Goal: Communication & Community: Answer question/provide support

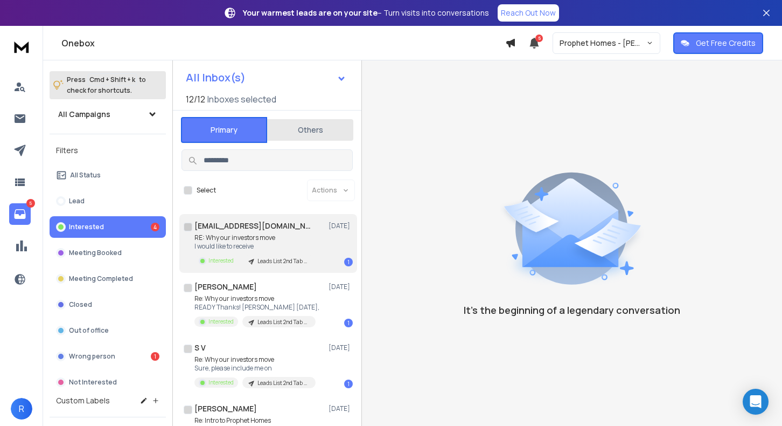
click at [240, 234] on p "RE: Why our investors move" at bounding box center [254, 237] width 121 height 9
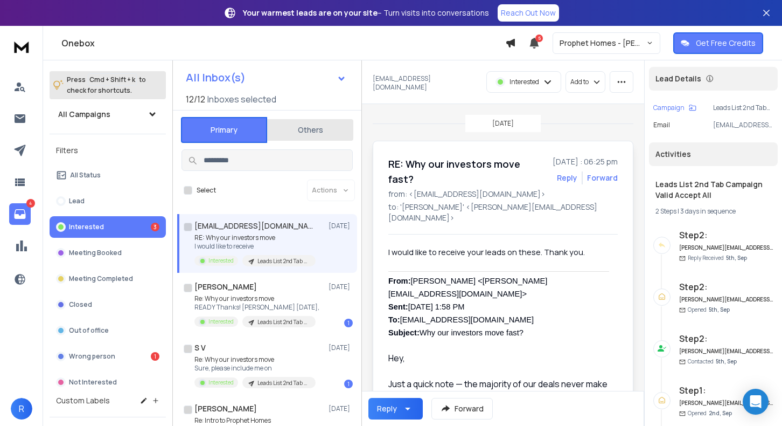
click at [388, 413] on div "Reply" at bounding box center [387, 408] width 20 height 11
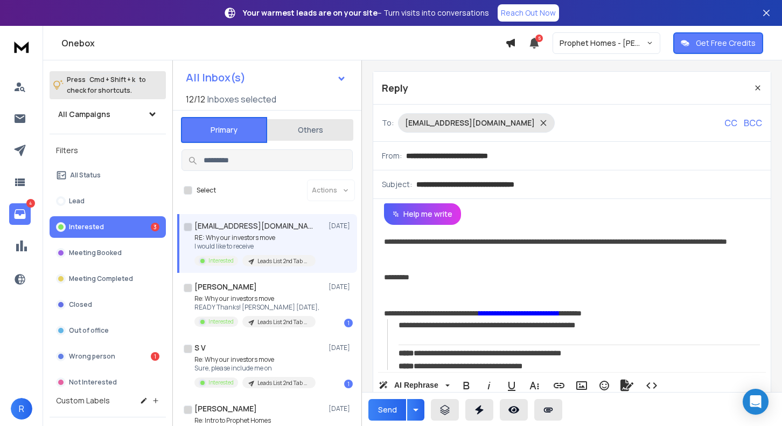
click at [386, 407] on button "Send" at bounding box center [387, 410] width 38 height 22
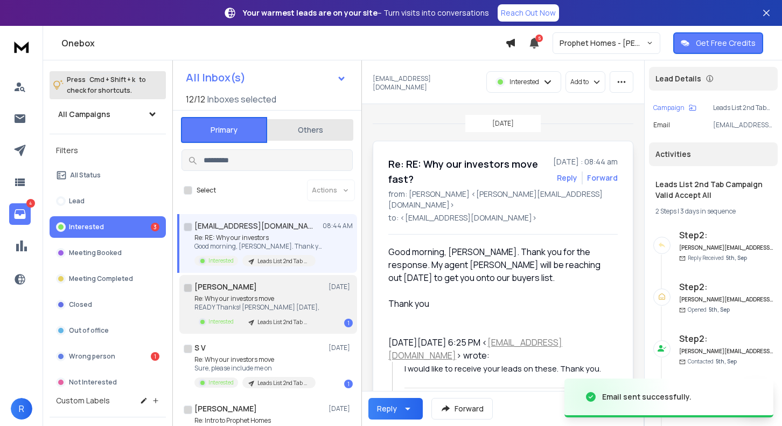
click at [306, 300] on p "Re: Why our investors move" at bounding box center [256, 298] width 125 height 9
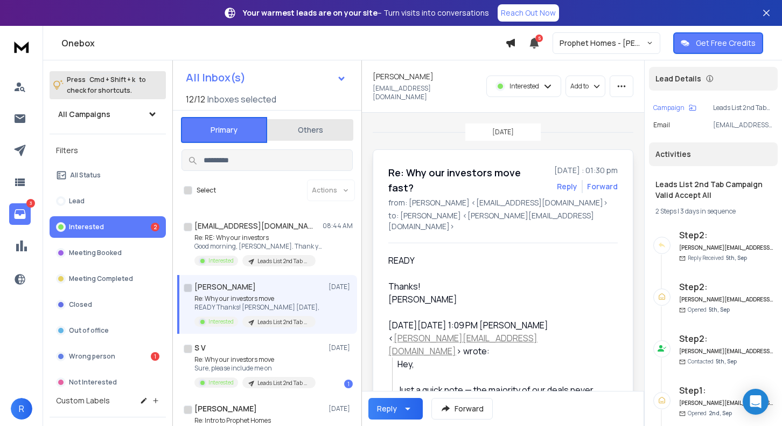
click at [378, 405] on div "Reply" at bounding box center [387, 408] width 20 height 11
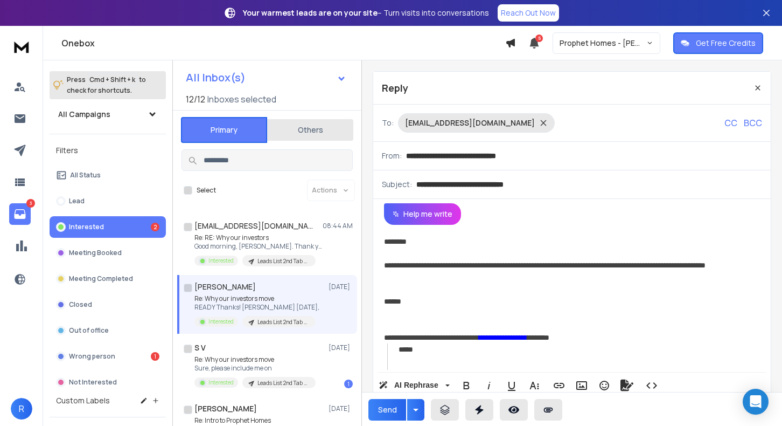
click at [468, 281] on div "**********" at bounding box center [566, 271] width 365 height 24
click at [560, 278] on div "**********" at bounding box center [566, 271] width 365 height 24
click at [611, 284] on div at bounding box center [572, 289] width 376 height 12
click at [605, 275] on div "**********" at bounding box center [566, 271] width 365 height 24
click at [389, 410] on button "Send" at bounding box center [387, 410] width 38 height 22
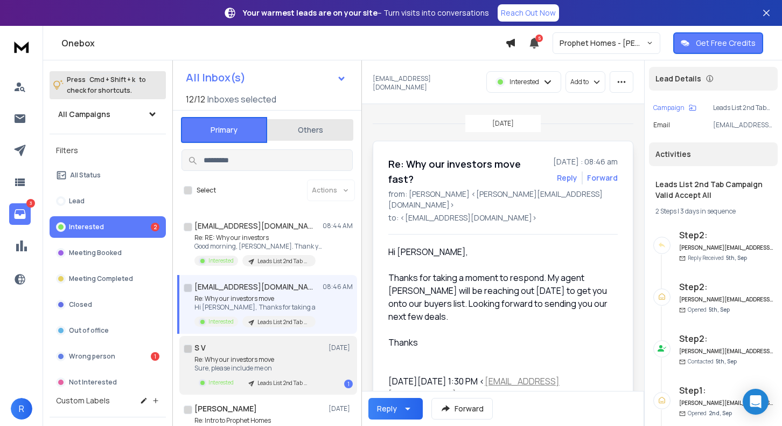
click at [289, 361] on p "Re: Why our investors move" at bounding box center [254, 359] width 121 height 9
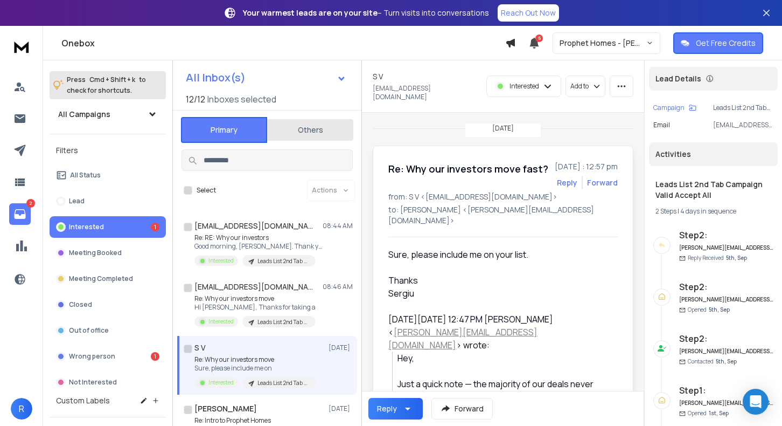
scroll to position [8, 0]
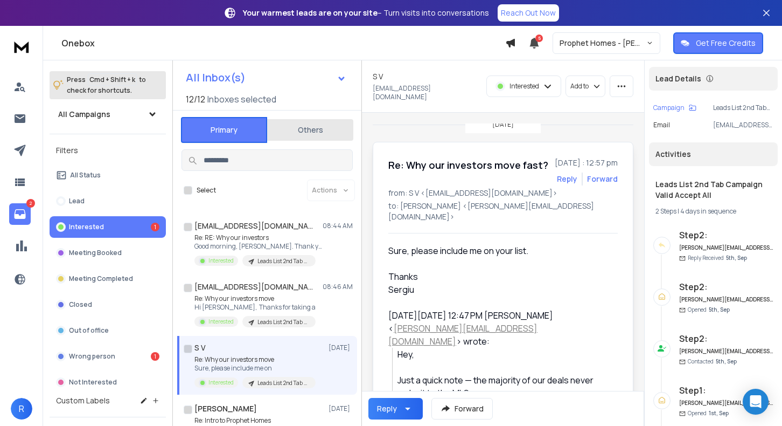
click at [390, 407] on div "Reply" at bounding box center [387, 408] width 20 height 11
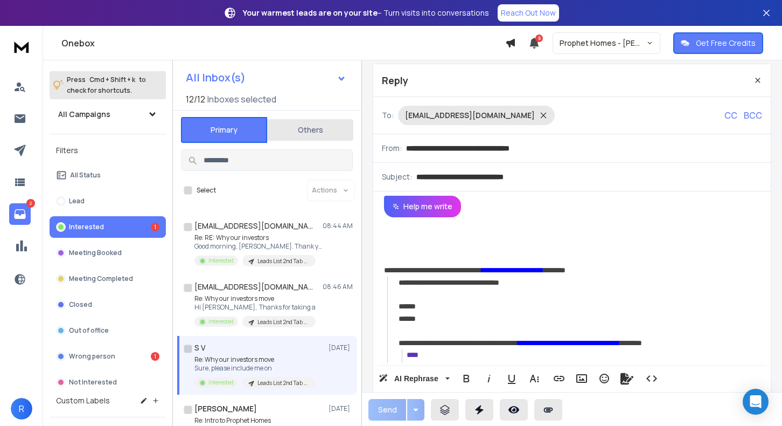
scroll to position [0, 0]
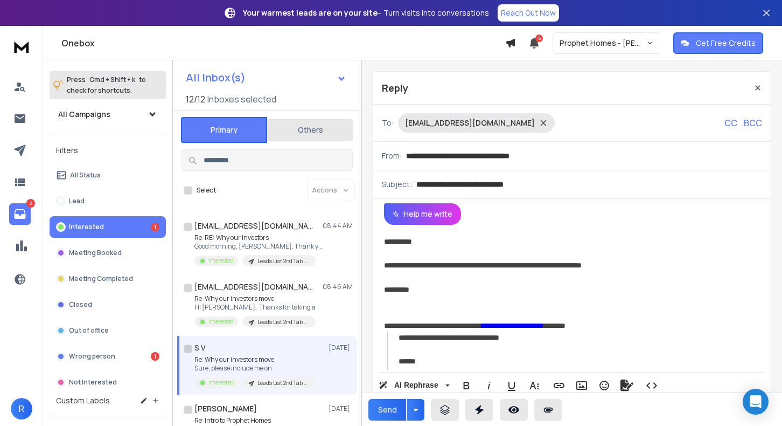
click at [609, 265] on div "**********" at bounding box center [566, 265] width 365 height 12
click at [619, 307] on div at bounding box center [572, 313] width 376 height 12
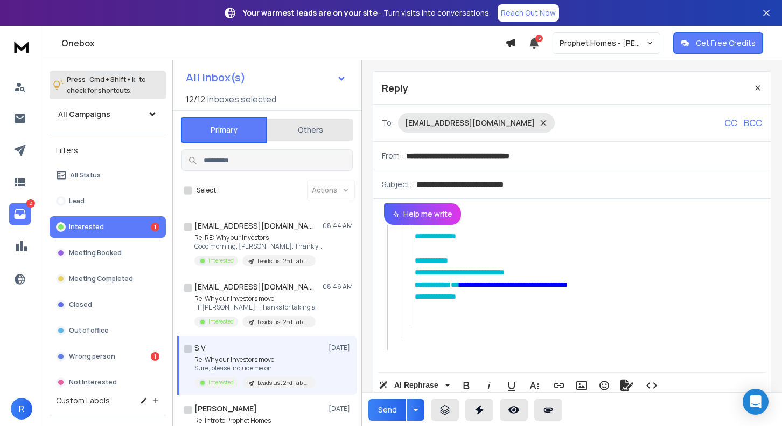
scroll to position [600, 0]
click at [388, 407] on button "Send" at bounding box center [387, 410] width 38 height 22
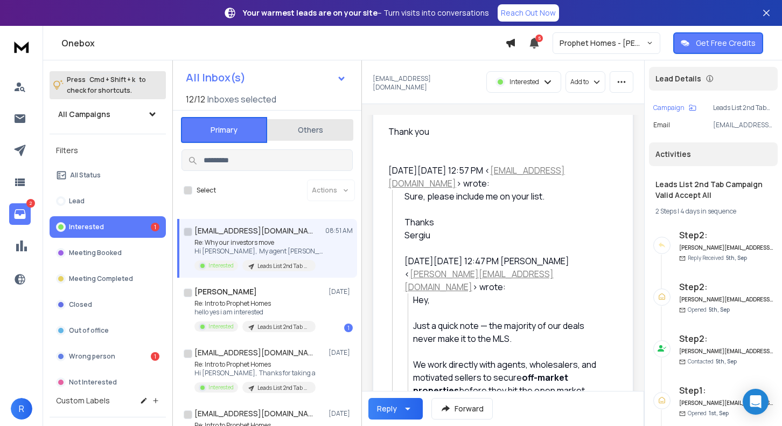
scroll to position [176, 0]
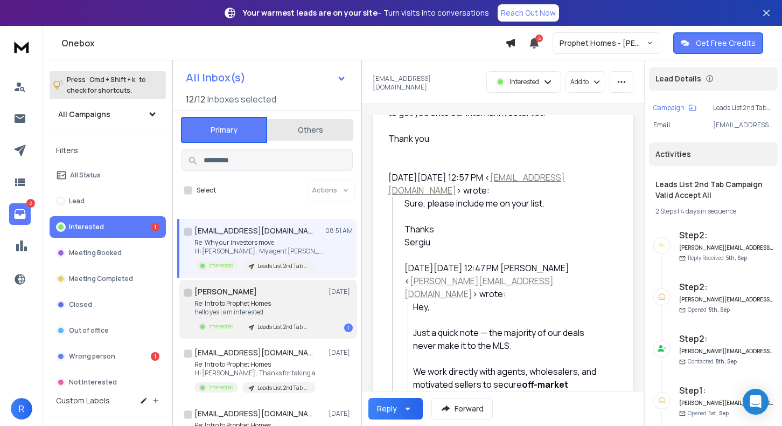
click at [284, 303] on p "Re: Intro to Prophet Homes" at bounding box center [254, 303] width 121 height 9
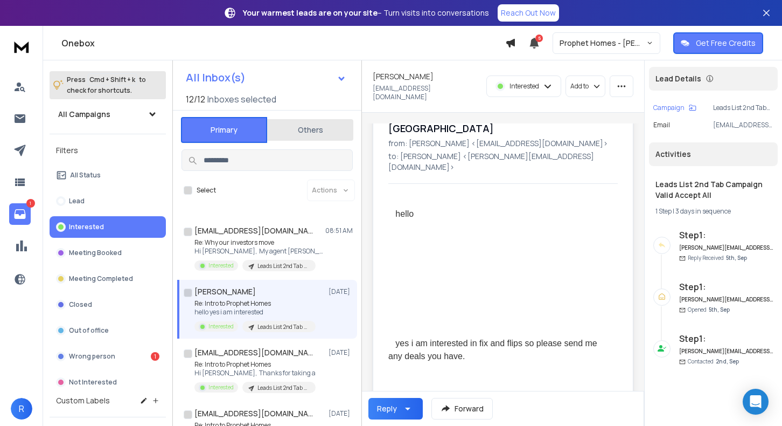
scroll to position [73, 0]
click at [389, 414] on div "Reply" at bounding box center [395, 408] width 37 height 13
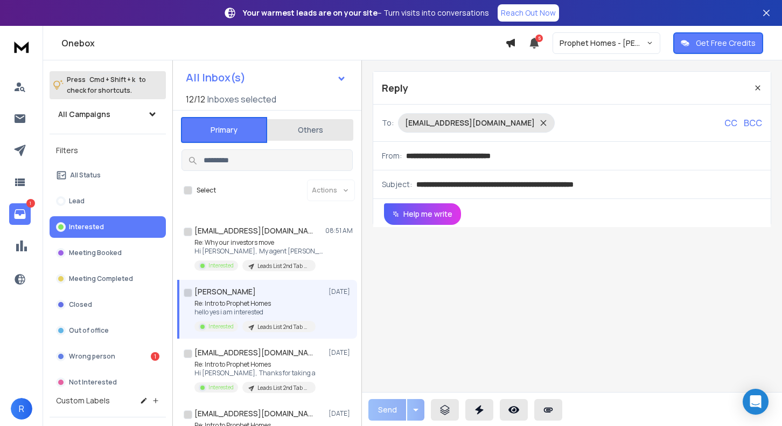
scroll to position [0, 0]
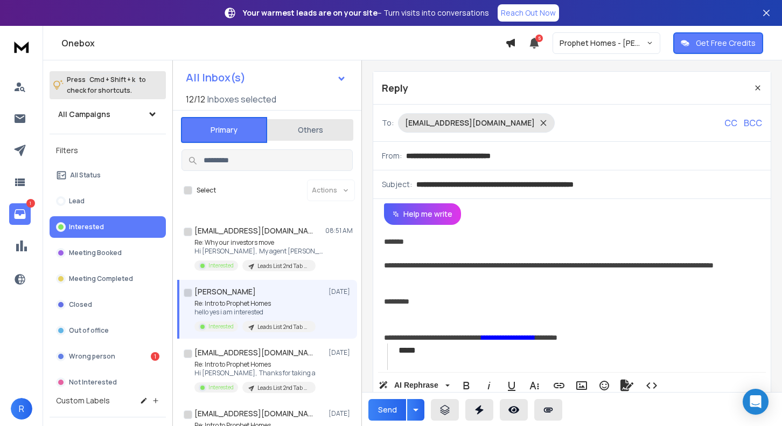
click at [388, 409] on button "Send" at bounding box center [387, 410] width 38 height 22
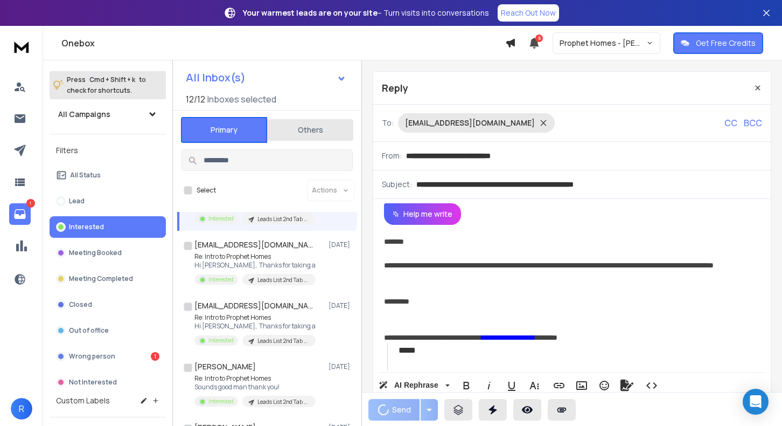
scroll to position [254, 0]
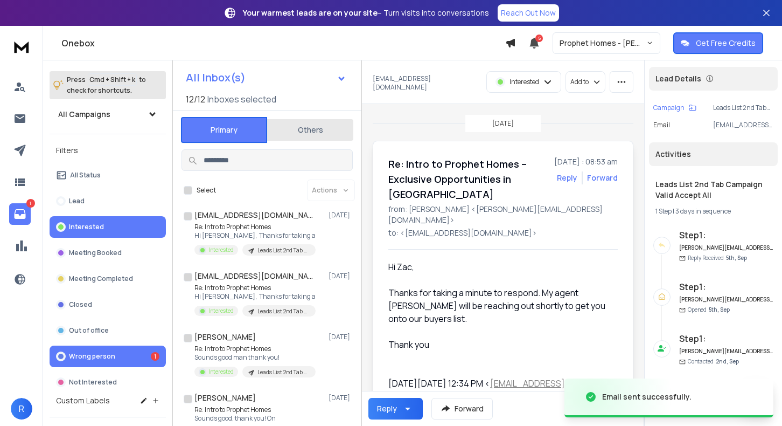
click at [89, 364] on button "Wrong person 1" at bounding box center [108, 356] width 116 height 22
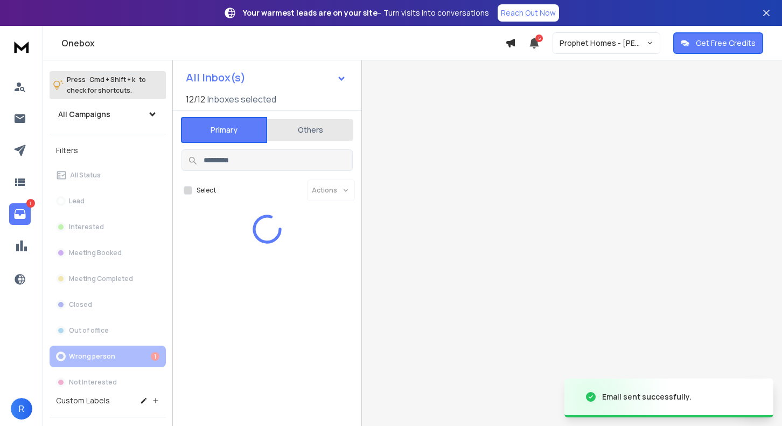
scroll to position [0, 0]
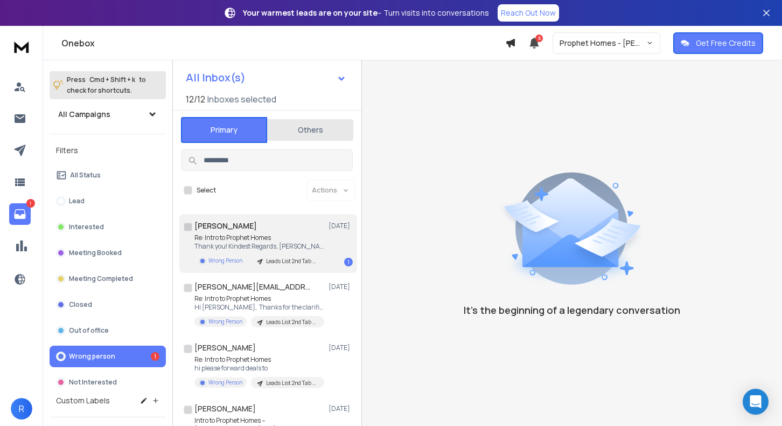
click at [273, 238] on p "Re: Intro to Prophet Homes" at bounding box center [258, 237] width 129 height 9
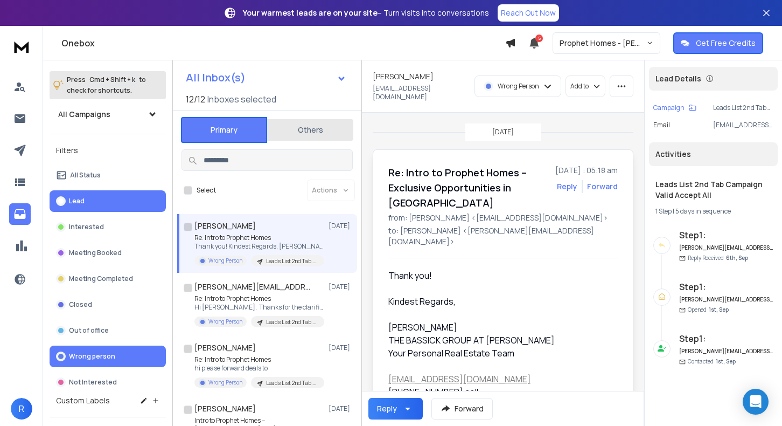
click at [97, 205] on button "Lead" at bounding box center [108, 201] width 116 height 22
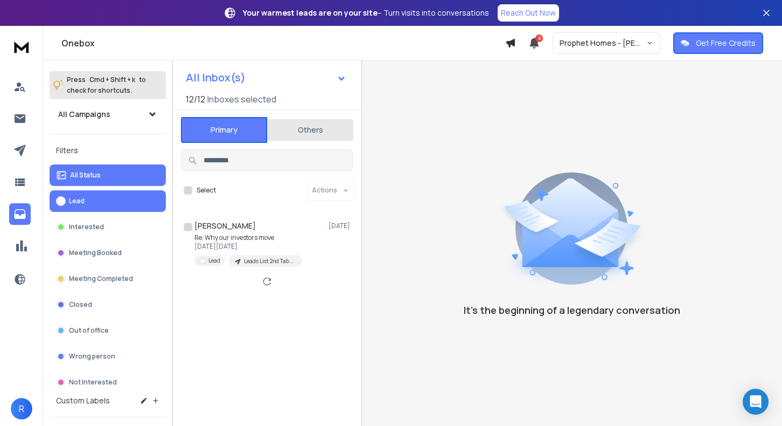
click at [101, 175] on button "All Status" at bounding box center [108, 175] width 116 height 22
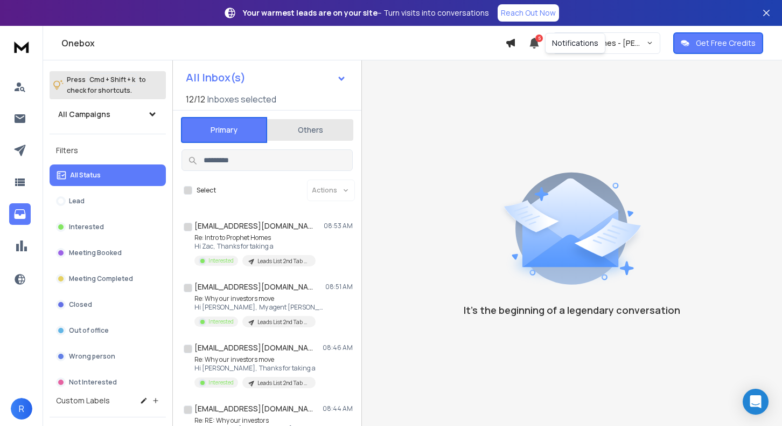
click at [534, 41] on icon at bounding box center [534, 43] width 11 height 11
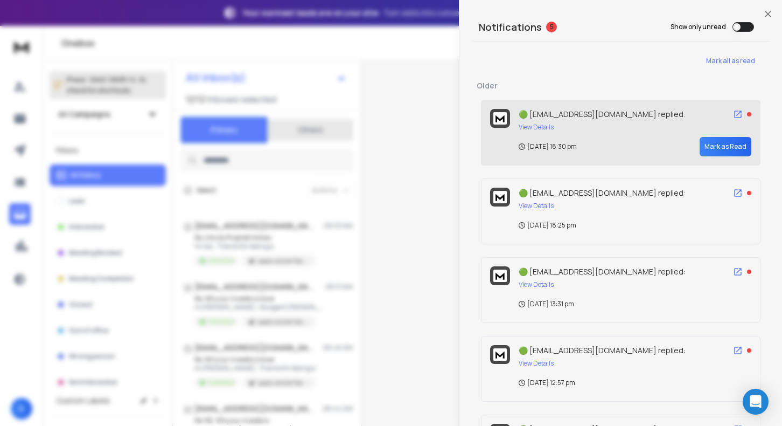
click at [743, 144] on button "Mark as Read" at bounding box center [726, 146] width 52 height 19
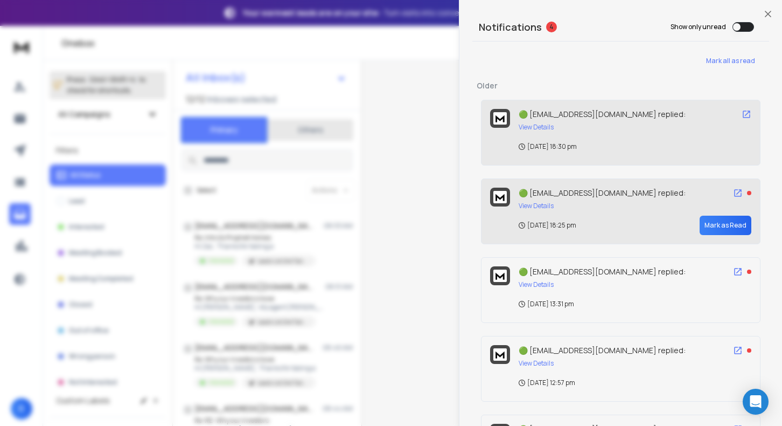
click at [723, 227] on button "Mark as Read" at bounding box center [726, 224] width 52 height 19
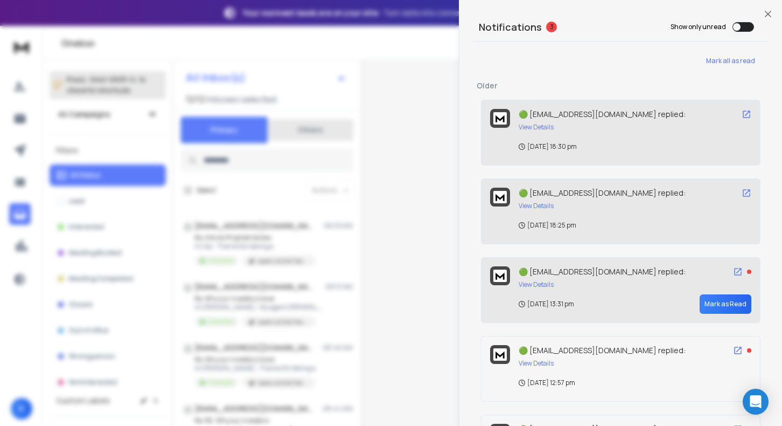
click at [727, 306] on button "Mark as Read" at bounding box center [726, 303] width 52 height 19
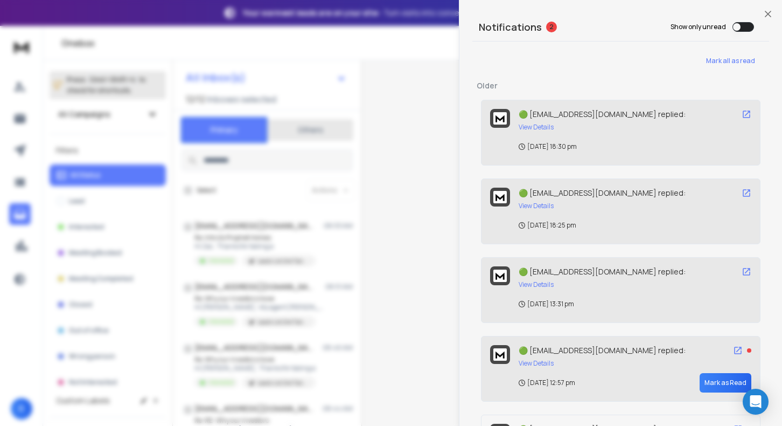
click at [725, 388] on button "Mark as Read" at bounding box center [726, 382] width 52 height 19
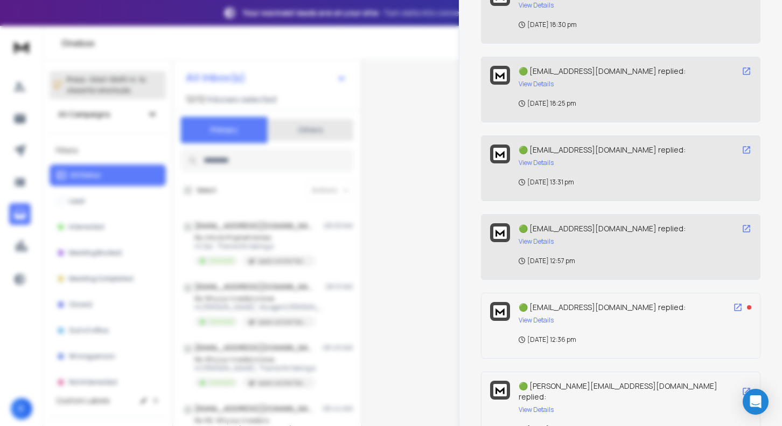
scroll to position [123, 0]
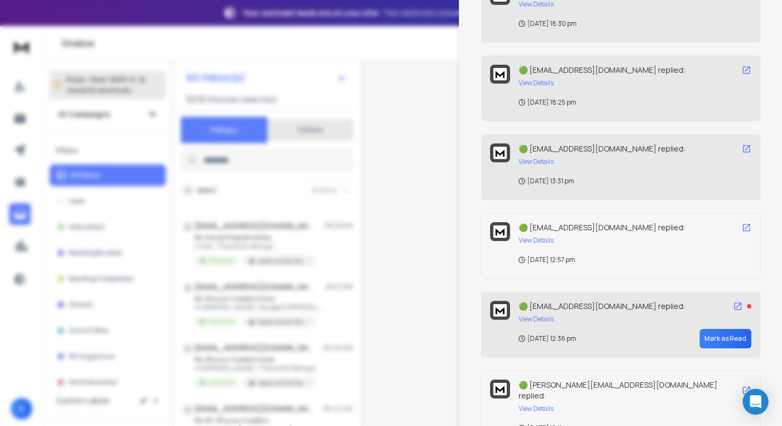
click at [735, 333] on button "Mark as Read" at bounding box center [726, 338] width 52 height 19
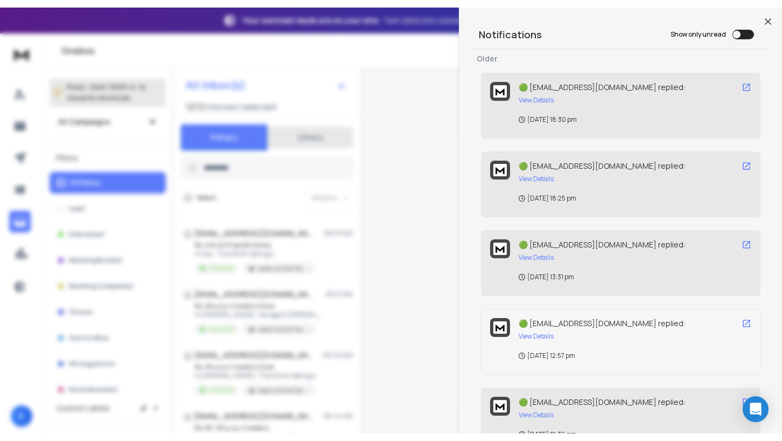
scroll to position [0, 0]
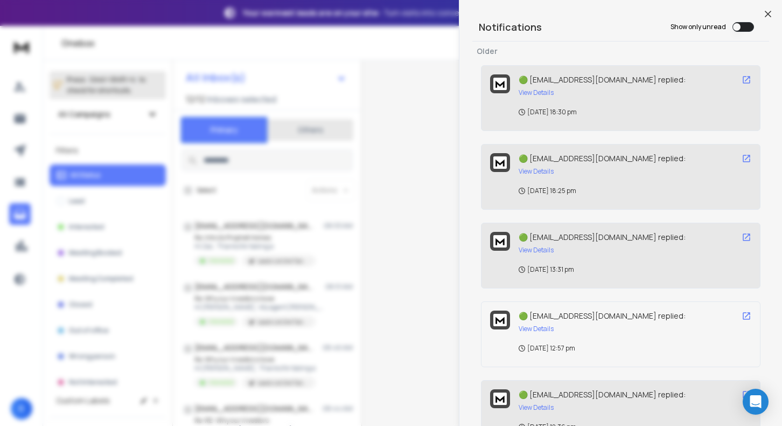
click at [769, 14] on icon "button" at bounding box center [768, 14] width 11 height 11
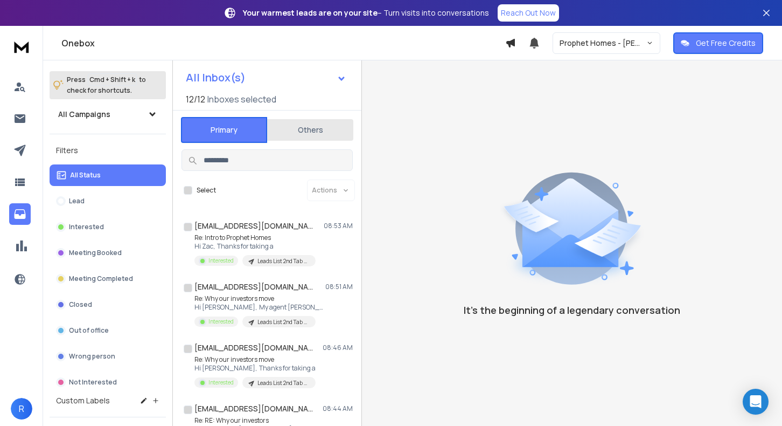
click at [72, 49] on h1 "Onebox" at bounding box center [283, 43] width 444 height 13
